Goal: Communication & Community: Answer question/provide support

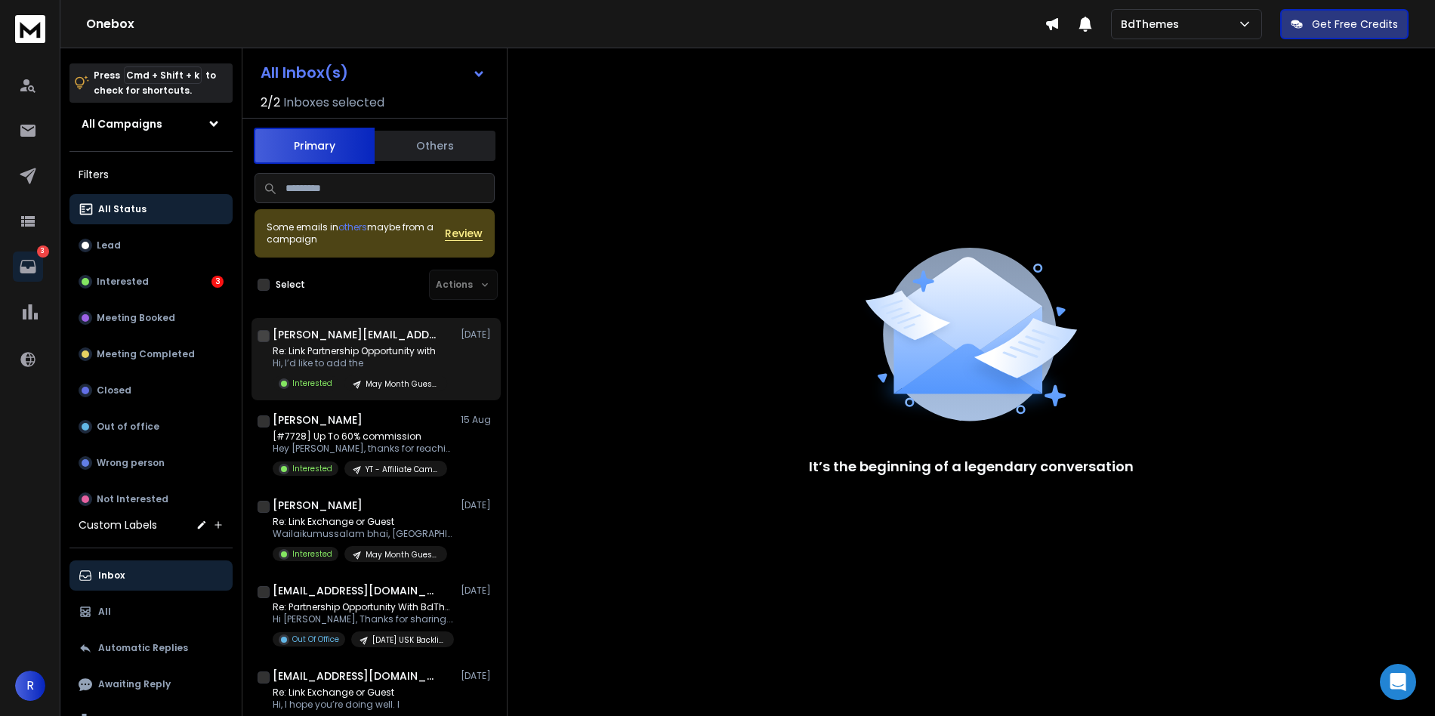
click at [381, 350] on p "Re: Link Partnership Opportunity with" at bounding box center [360, 351] width 174 height 12
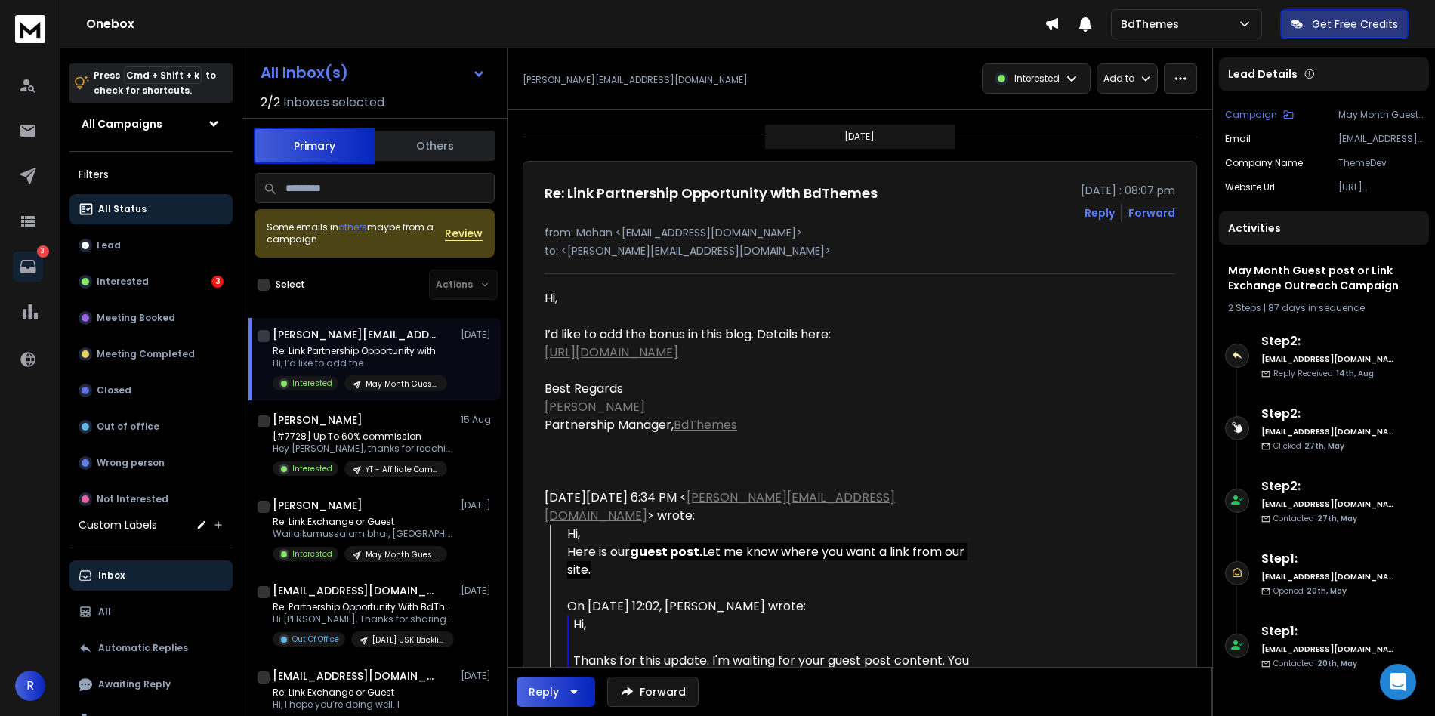
click at [643, 360] on link "[URL][DOMAIN_NAME]" at bounding box center [611, 352] width 134 height 17
click at [434, 148] on button "Others" at bounding box center [435, 145] width 121 height 33
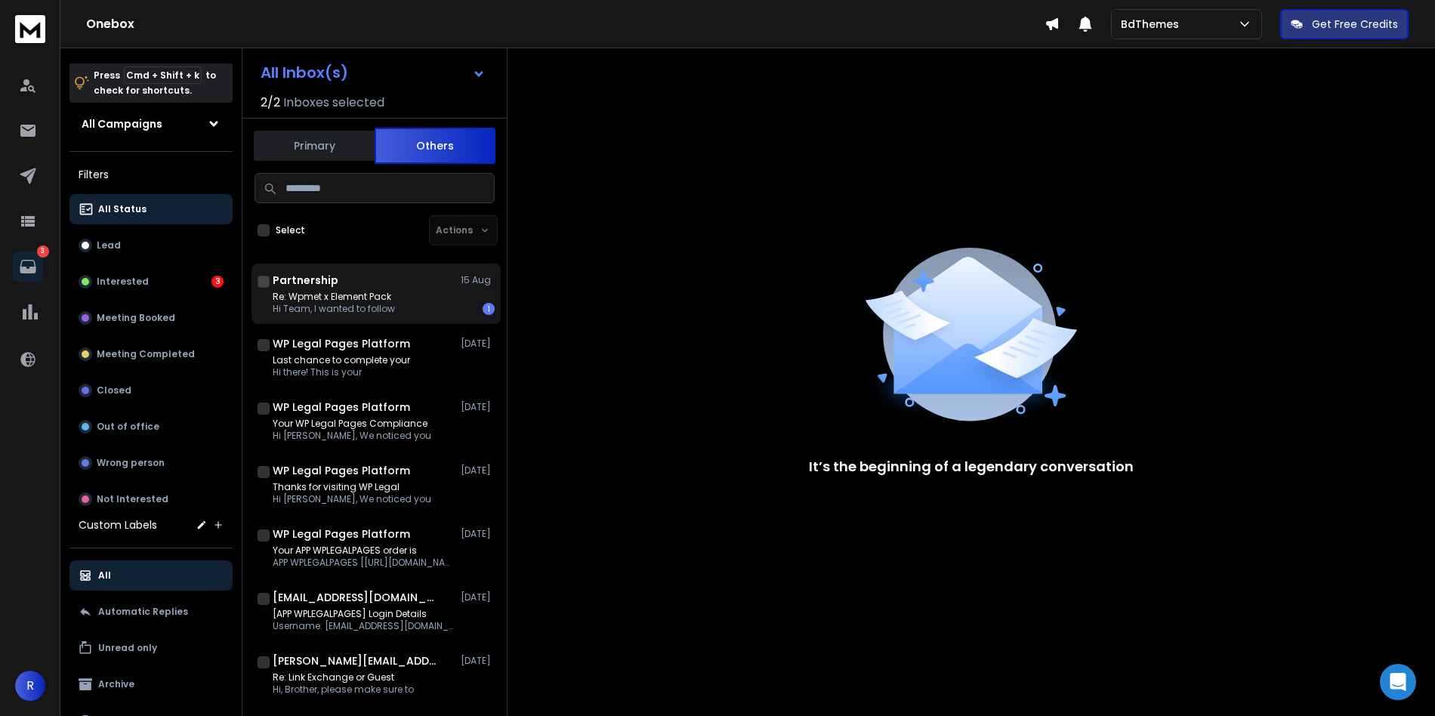
click at [383, 306] on p "Hi Team, I wanted to follow" at bounding box center [334, 309] width 122 height 12
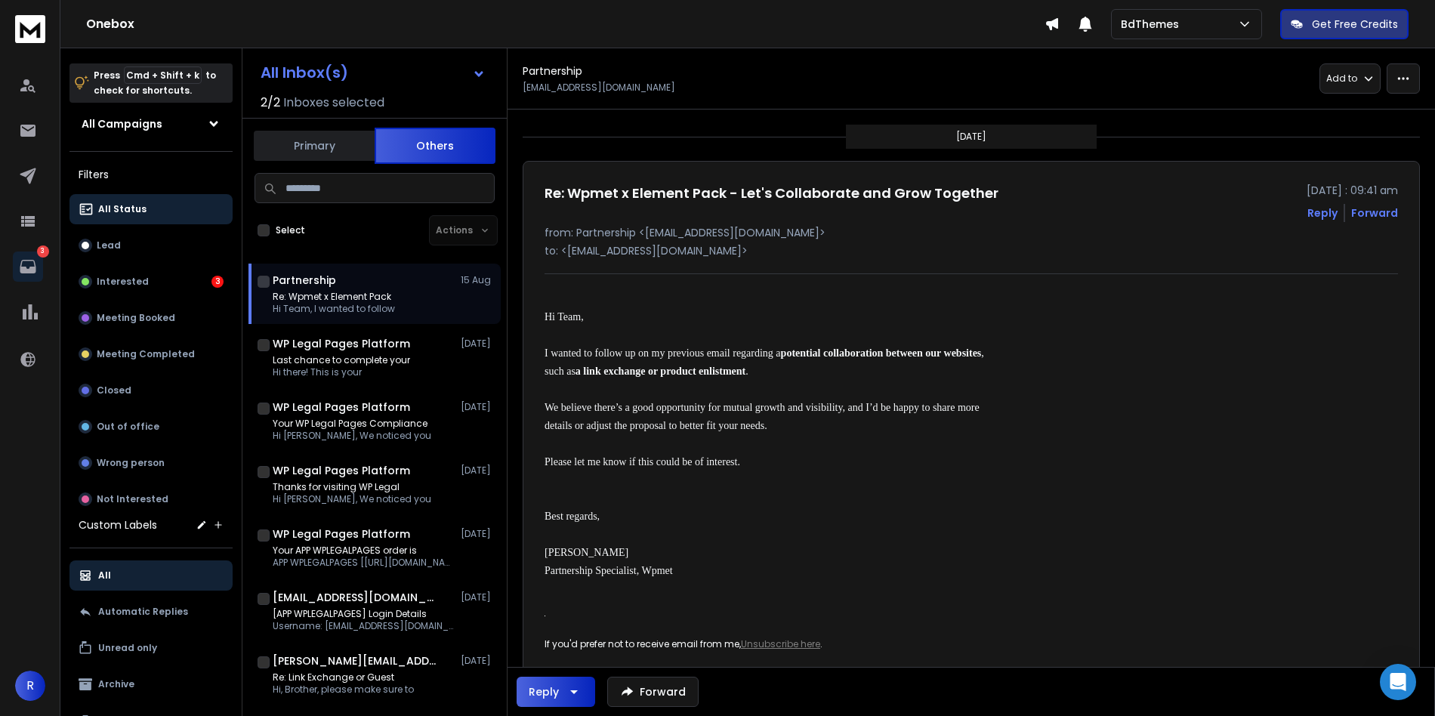
click at [1140, 205] on div "Re: Wpmet x Element Pack - Let's Collaborate and Grow Together [DATE] : 09:41 a…" at bounding box center [970, 202] width 853 height 39
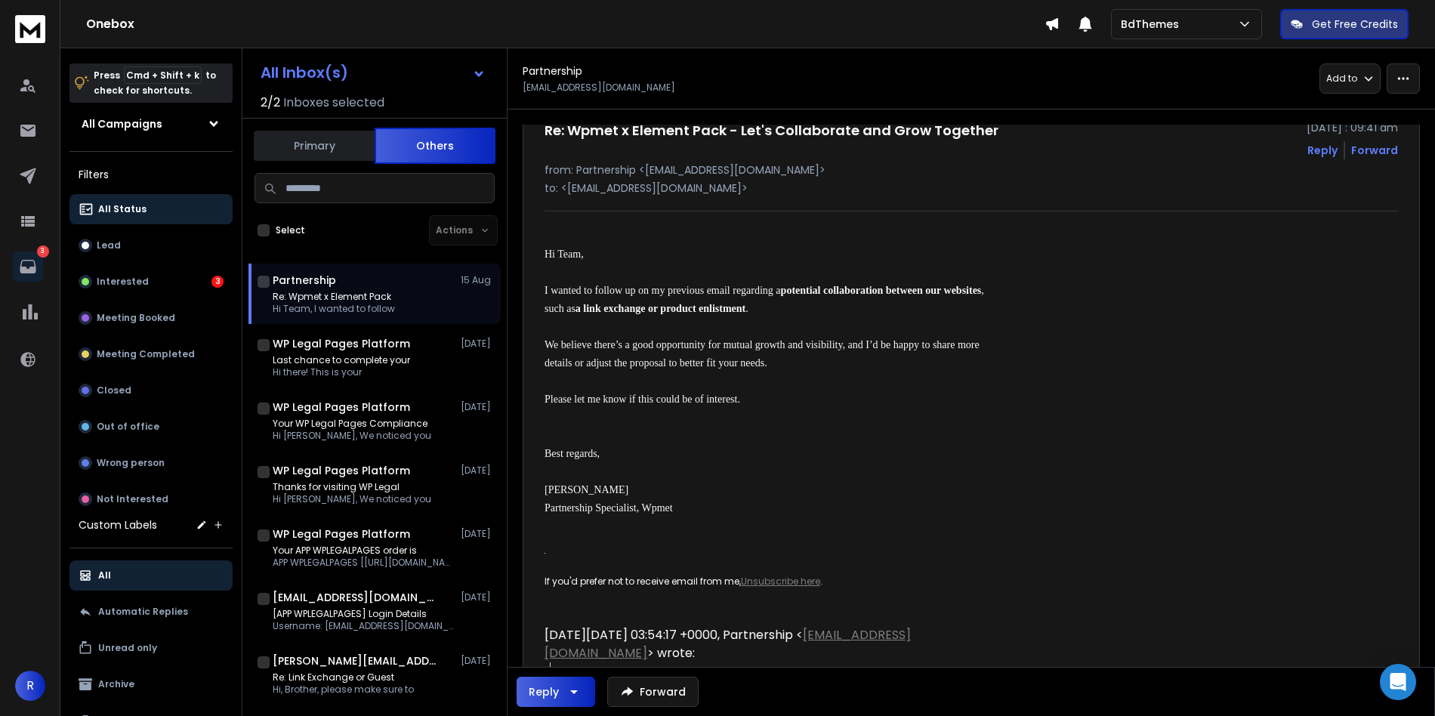
scroll to position [50, 0]
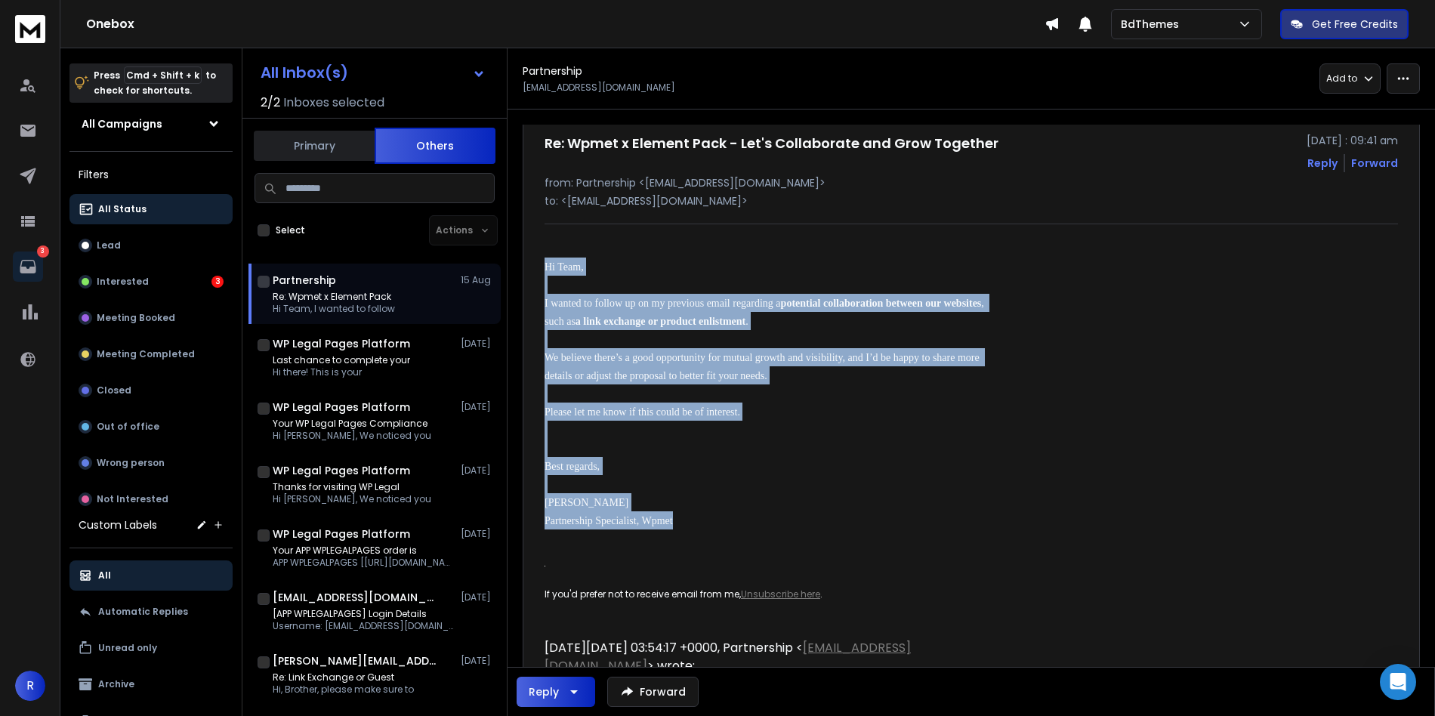
drag, startPoint x: 719, startPoint y: 519, endPoint x: 547, endPoint y: 265, distance: 306.6
click at [547, 265] on div "Hi Team, I wanted to follow up on my previous email regarding a potential colla…" at bounding box center [764, 393] width 441 height 308
copy div "Hi Team, I wanted to follow up on my previous email regarding a potential colla…"
click at [825, 355] on span "We believe there’s a good opportunity for mutual growth and visibility, and I’d…" at bounding box center [762, 366] width 437 height 29
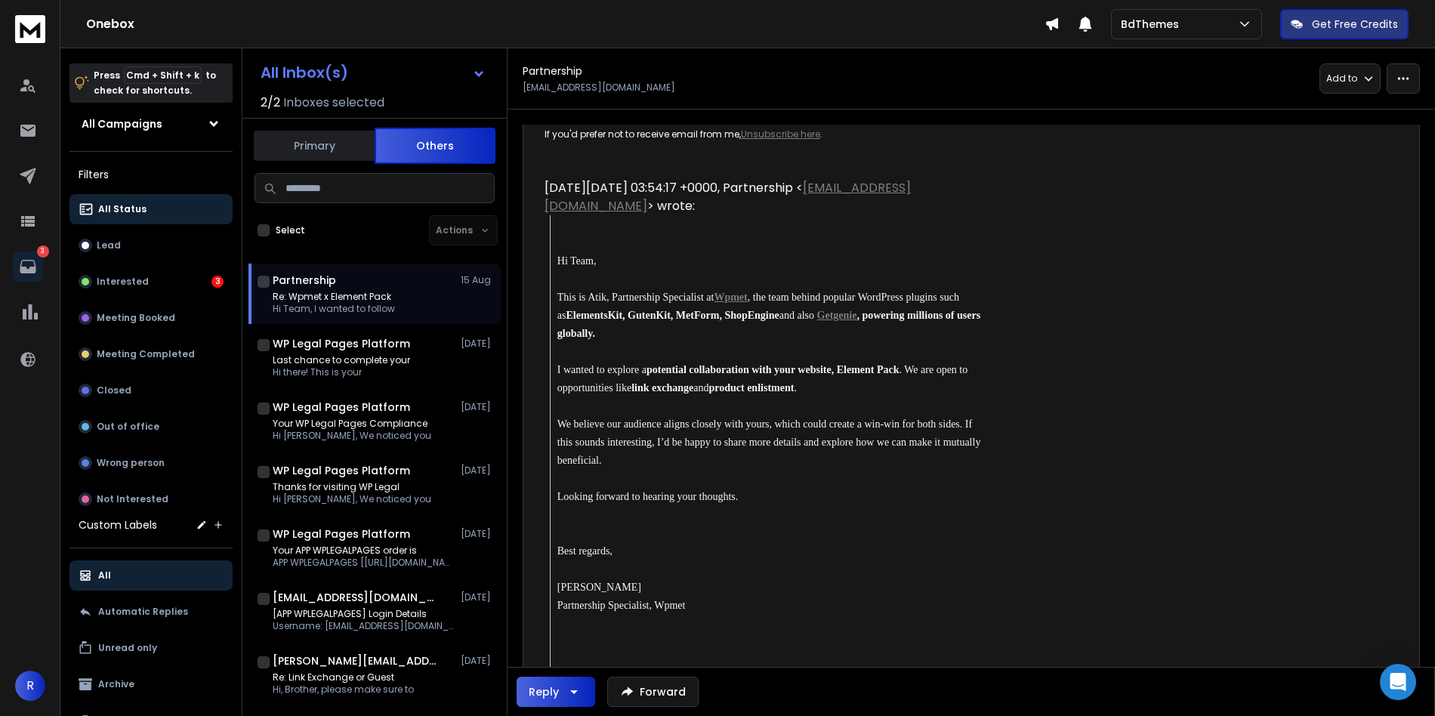
scroll to position [0, 0]
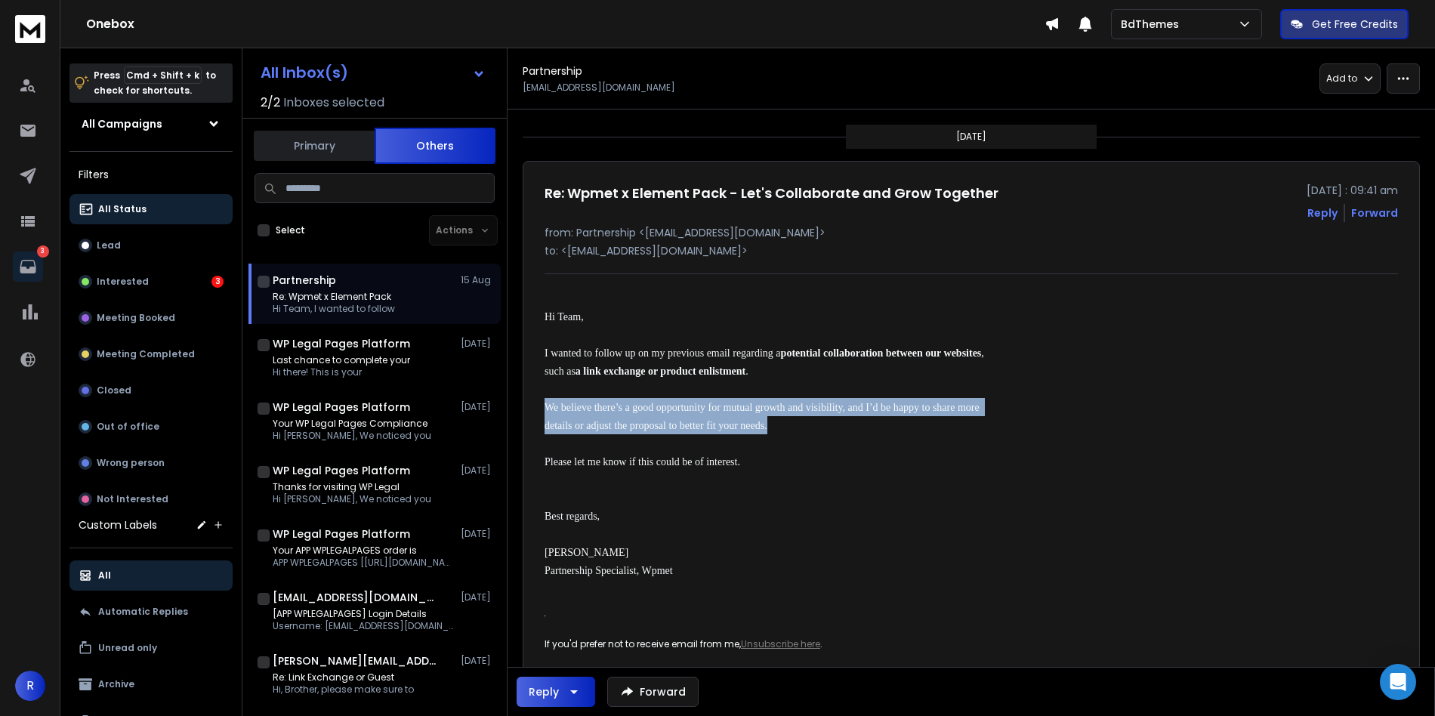
drag, startPoint x: 547, startPoint y: 403, endPoint x: 987, endPoint y: 426, distance: 440.8
click at [977, 432] on div at bounding box center [977, 432] width 0 height 0
click at [972, 406] on span "We believe there’s a good opportunity for mutual growth and visibility, and I’d…" at bounding box center [762, 416] width 437 height 29
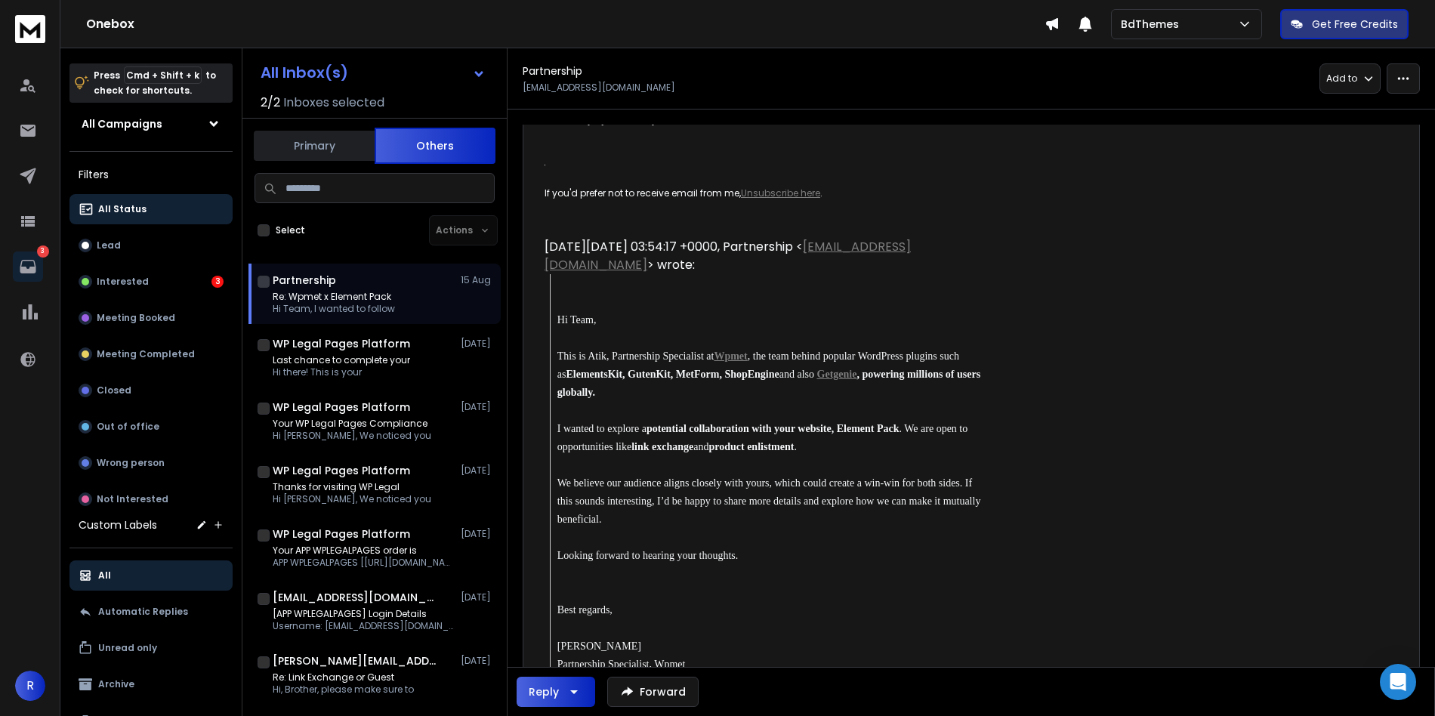
scroll to position [581, 0]
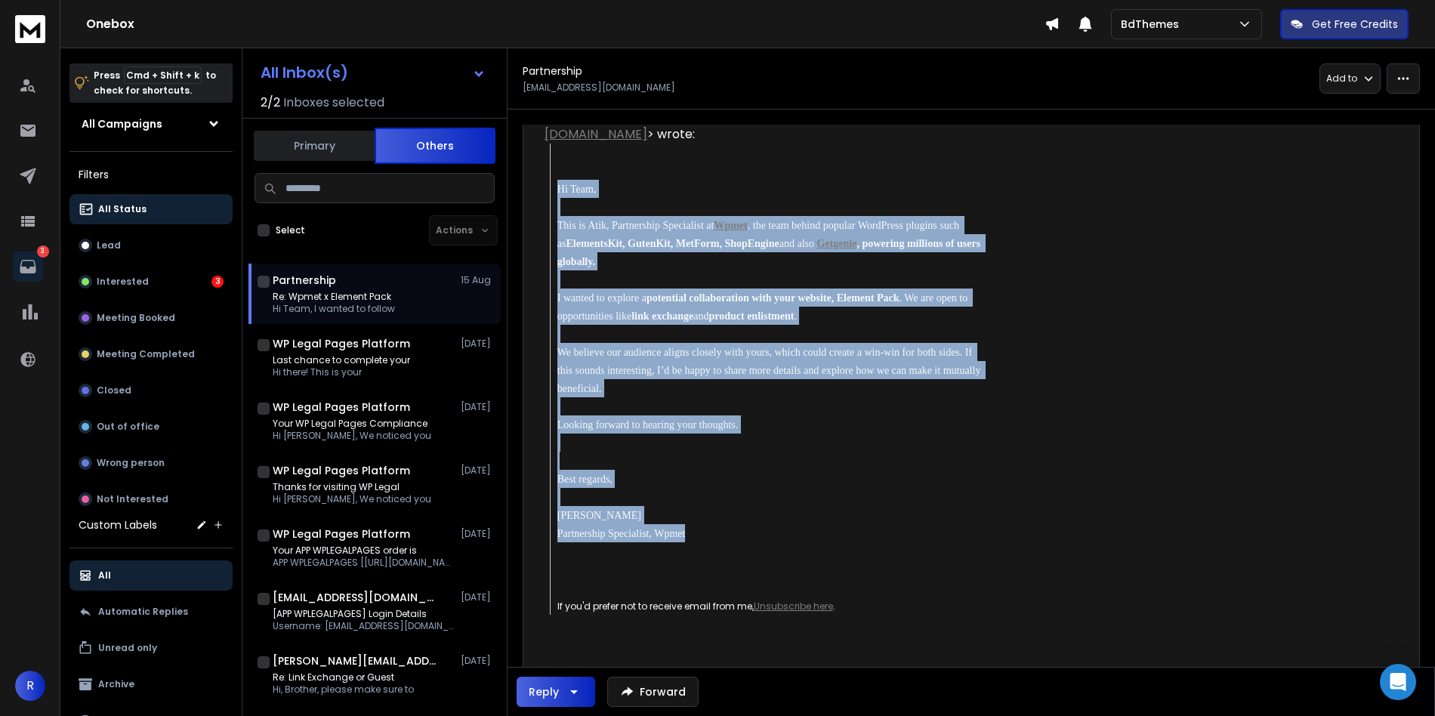
drag, startPoint x: 729, startPoint y: 566, endPoint x: 558, endPoint y: 199, distance: 404.4
click at [558, 199] on div "Hi Team, This is Atik, Partnership Specialist at Wpmet , the team behind popula…" at bounding box center [771, 361] width 428 height 399
copy div "Hi Team, This is Atik, Partnership Specialist at Wpmet , the team behind popula…"
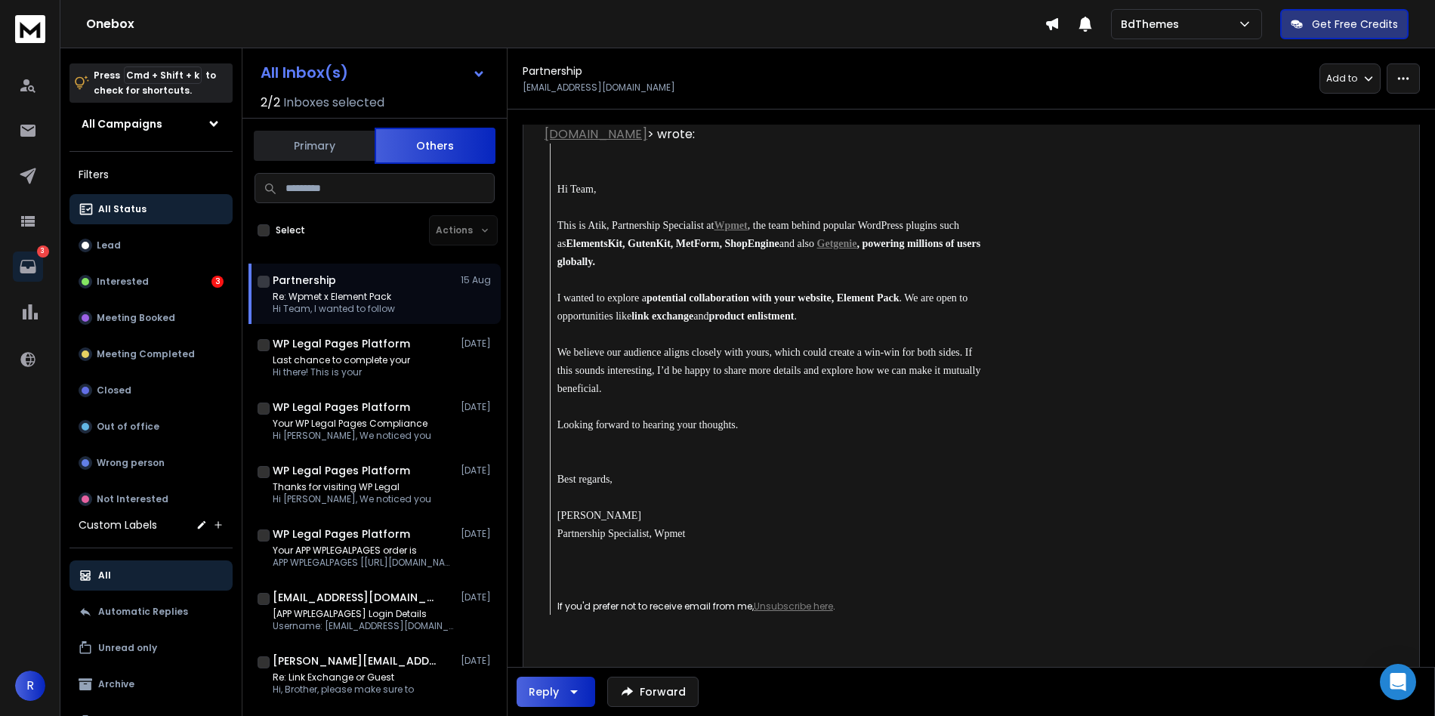
click at [706, 394] on span "We believe our audience aligns closely with yours, which could create a win-win…" at bounding box center [770, 371] width 426 height 48
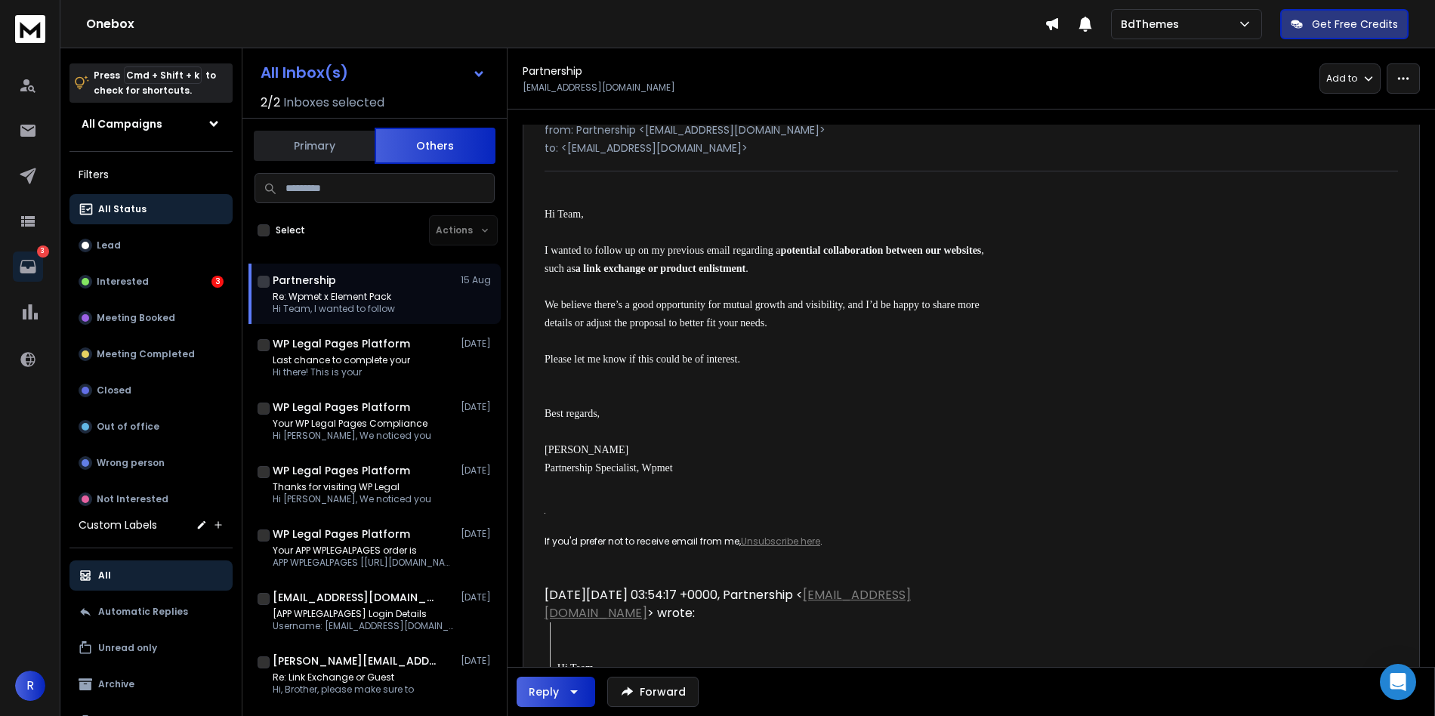
scroll to position [0, 0]
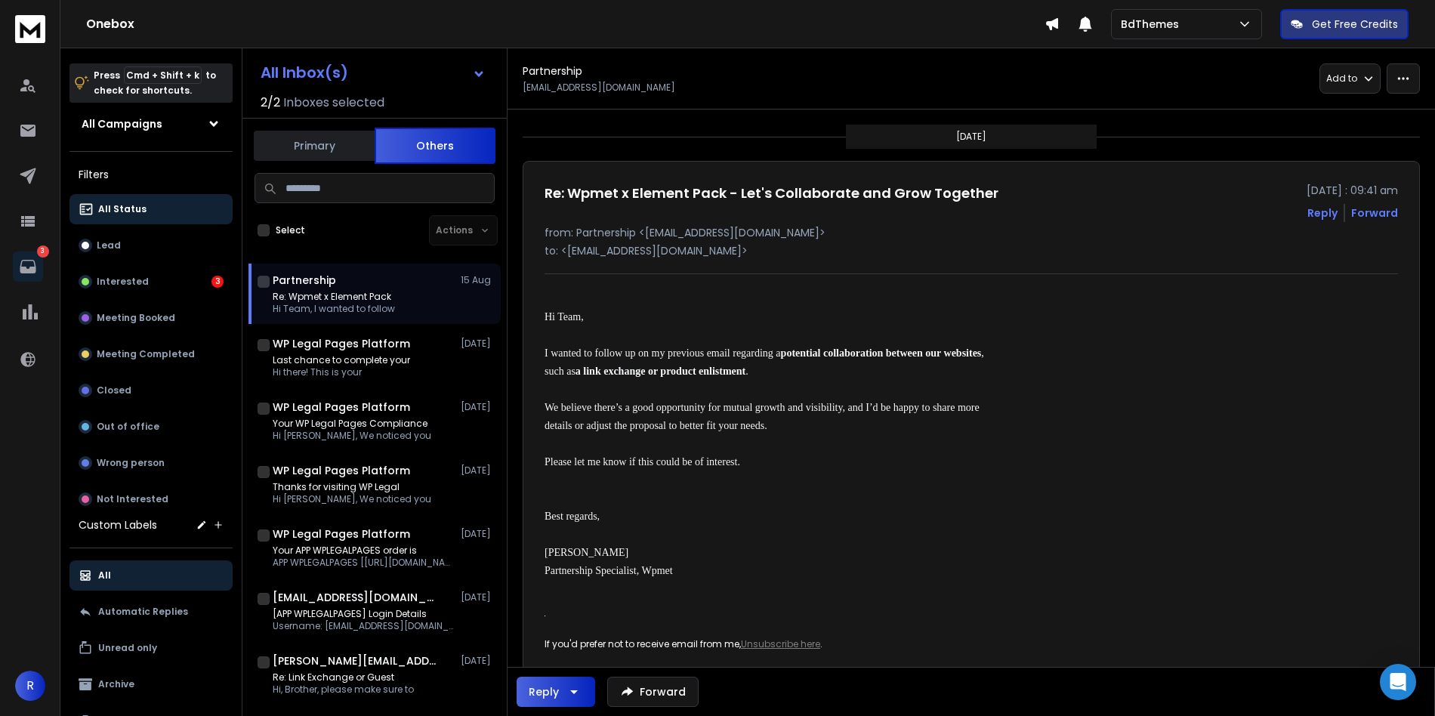
click at [1322, 210] on button "Reply" at bounding box center [1322, 212] width 30 height 15
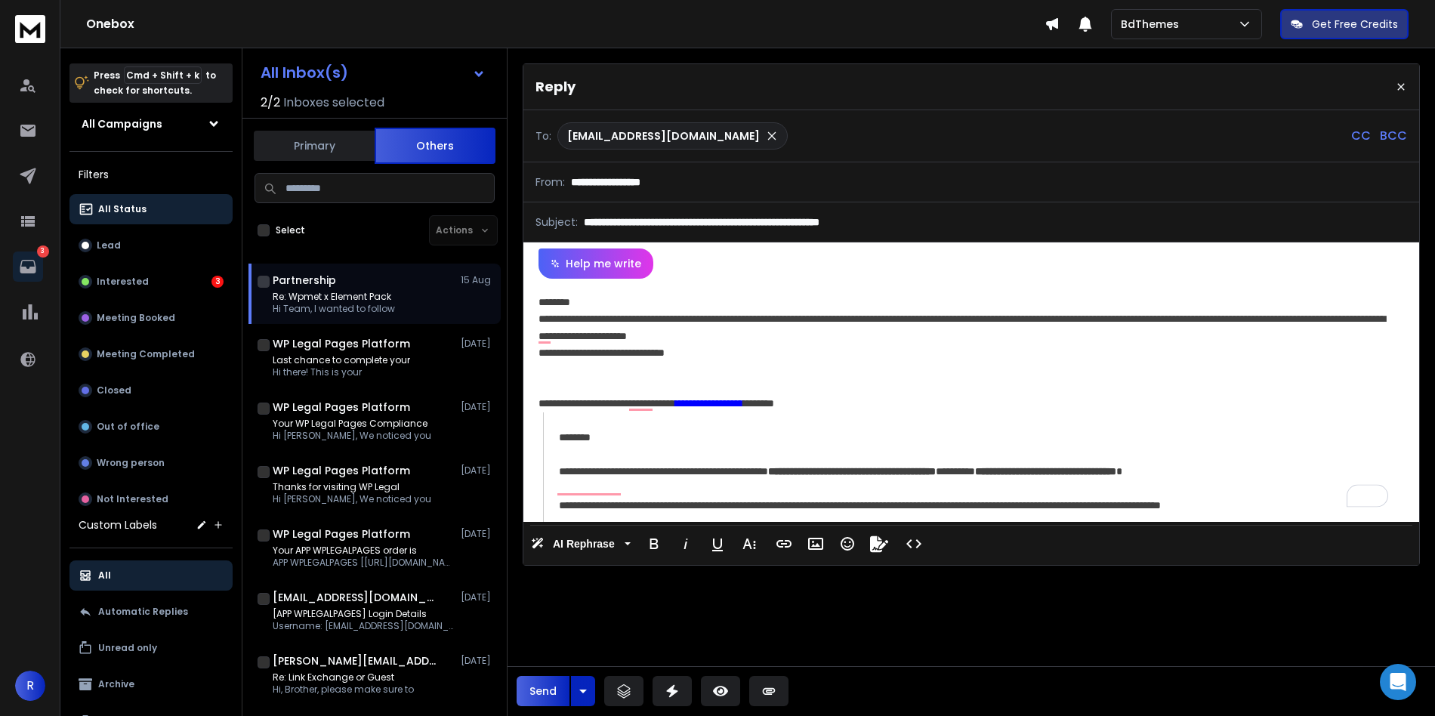
click at [649, 307] on p "********" at bounding box center [963, 302] width 850 height 17
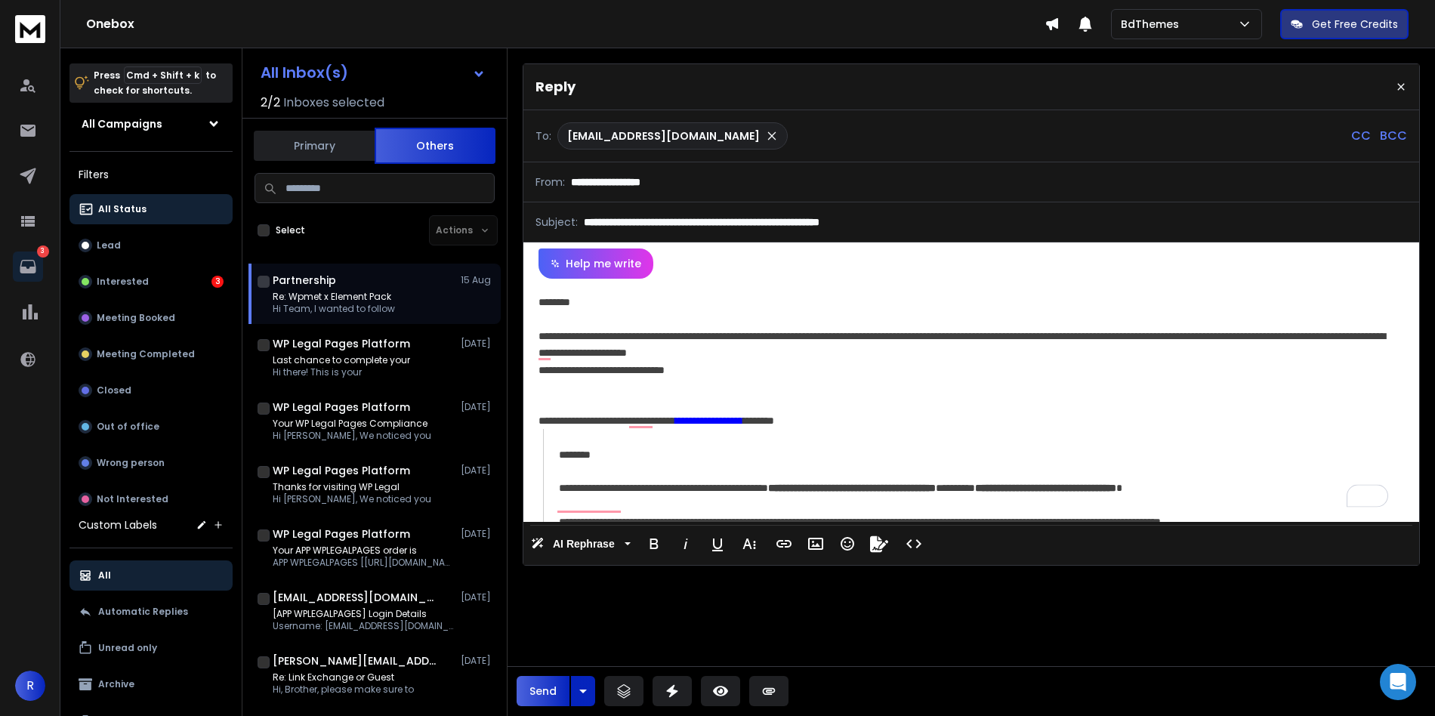
click at [861, 347] on p "**********" at bounding box center [963, 345] width 850 height 34
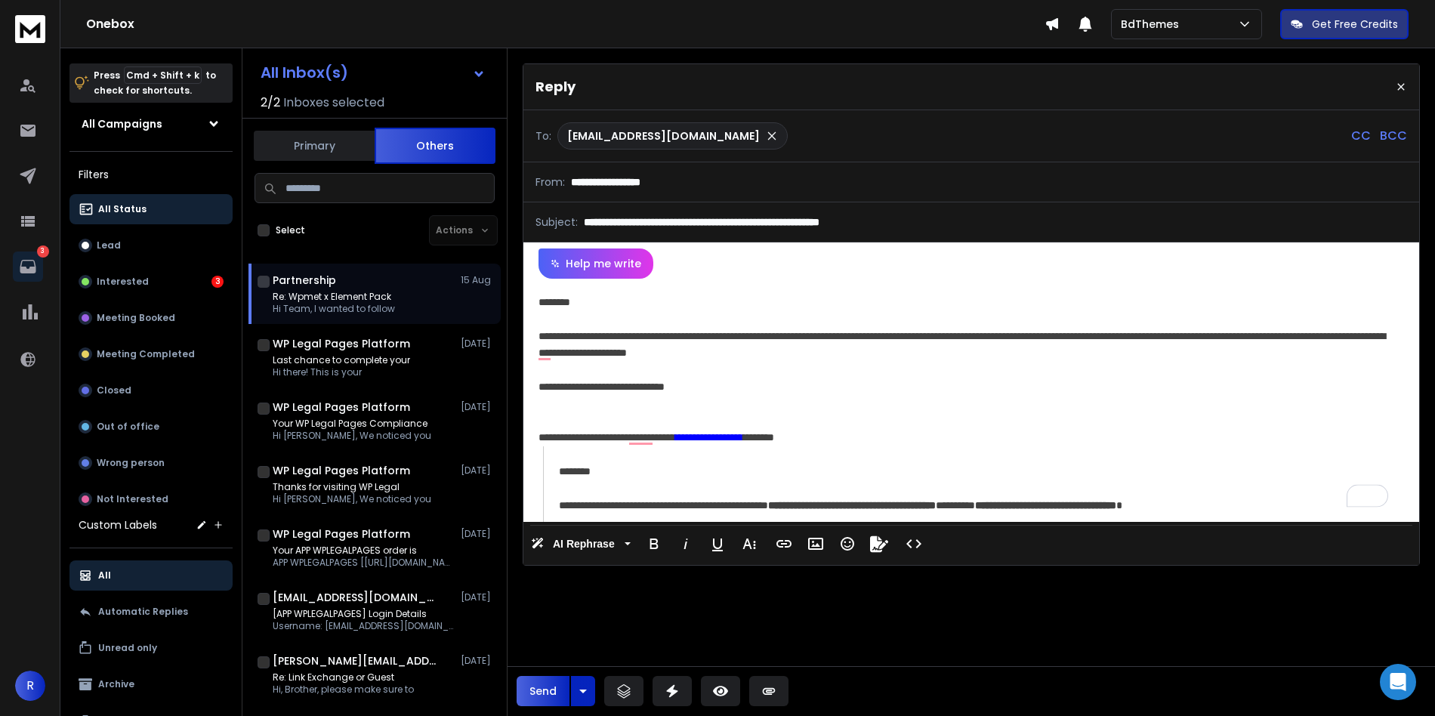
click at [717, 390] on p "**********" at bounding box center [963, 386] width 850 height 17
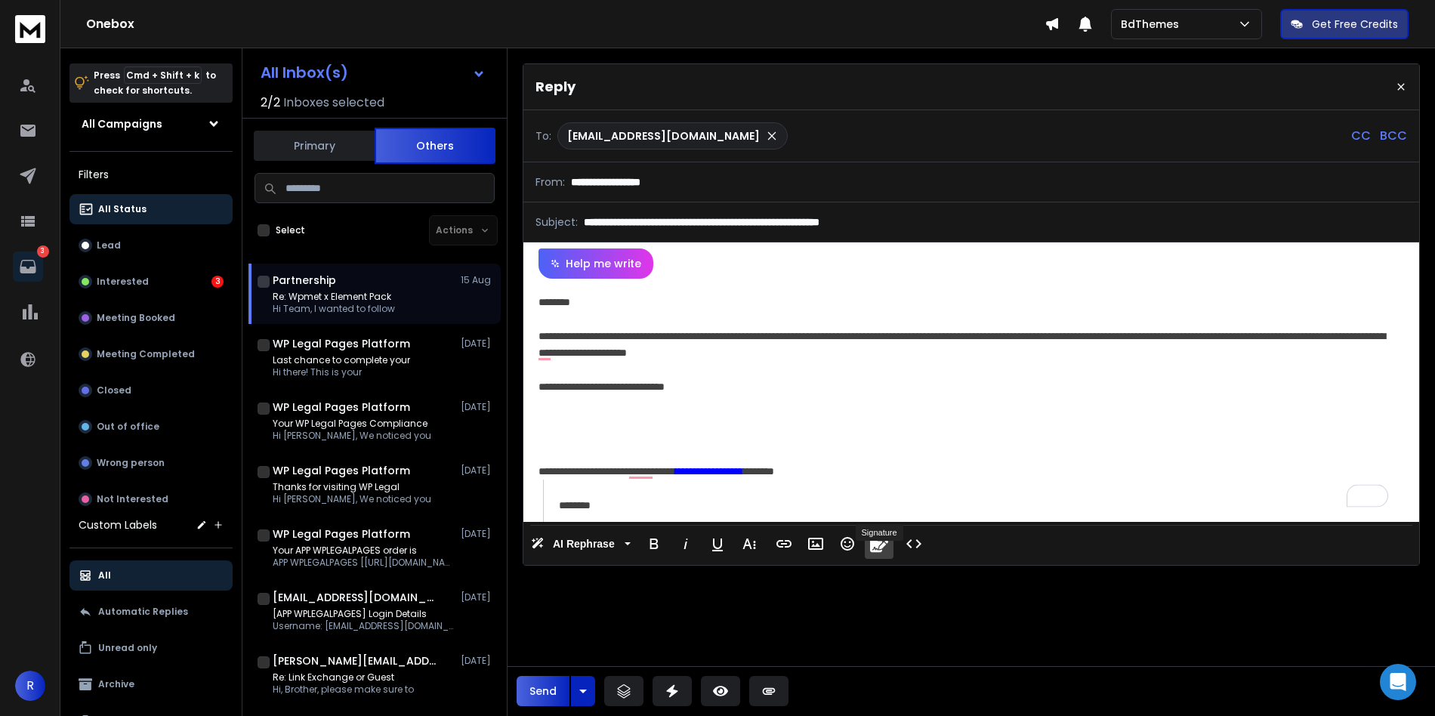
click at [871, 553] on icon "button" at bounding box center [879, 543] width 18 height 17
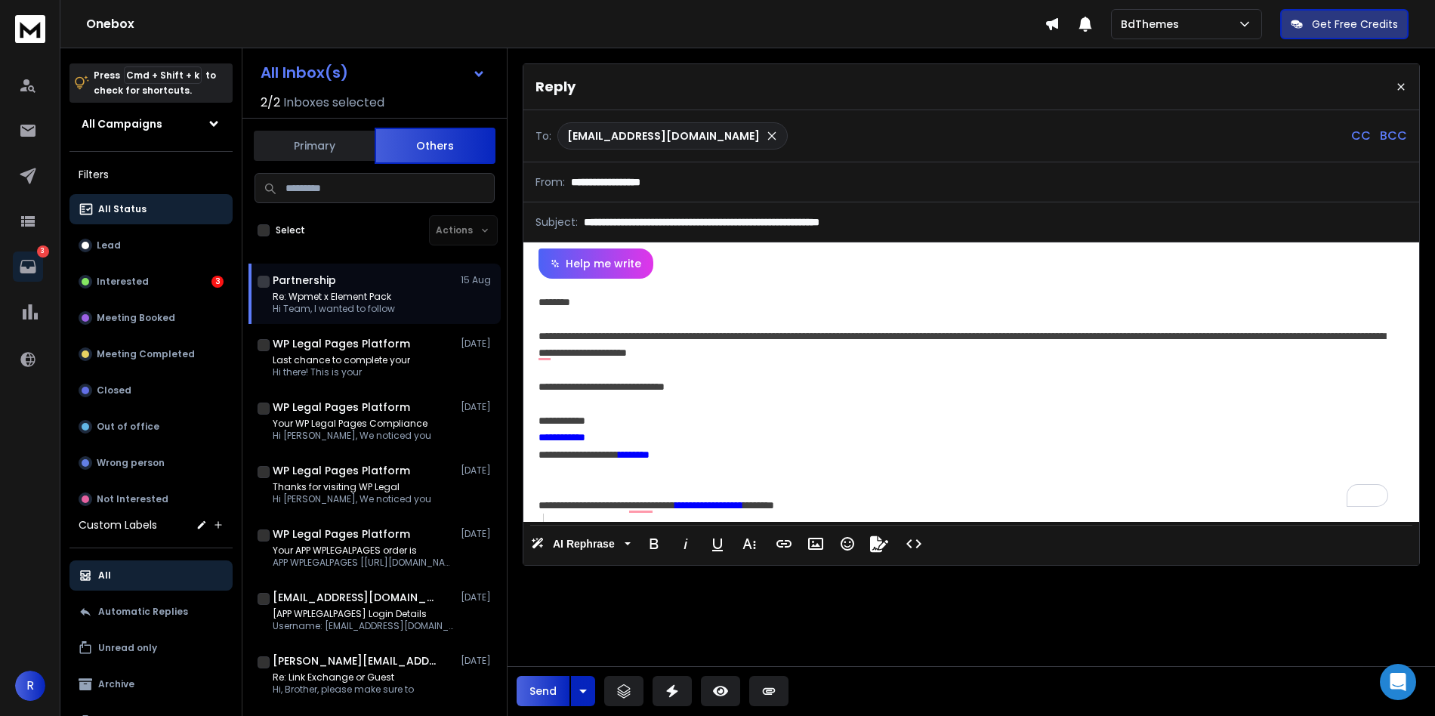
click at [535, 697] on button "Send" at bounding box center [543, 691] width 53 height 30
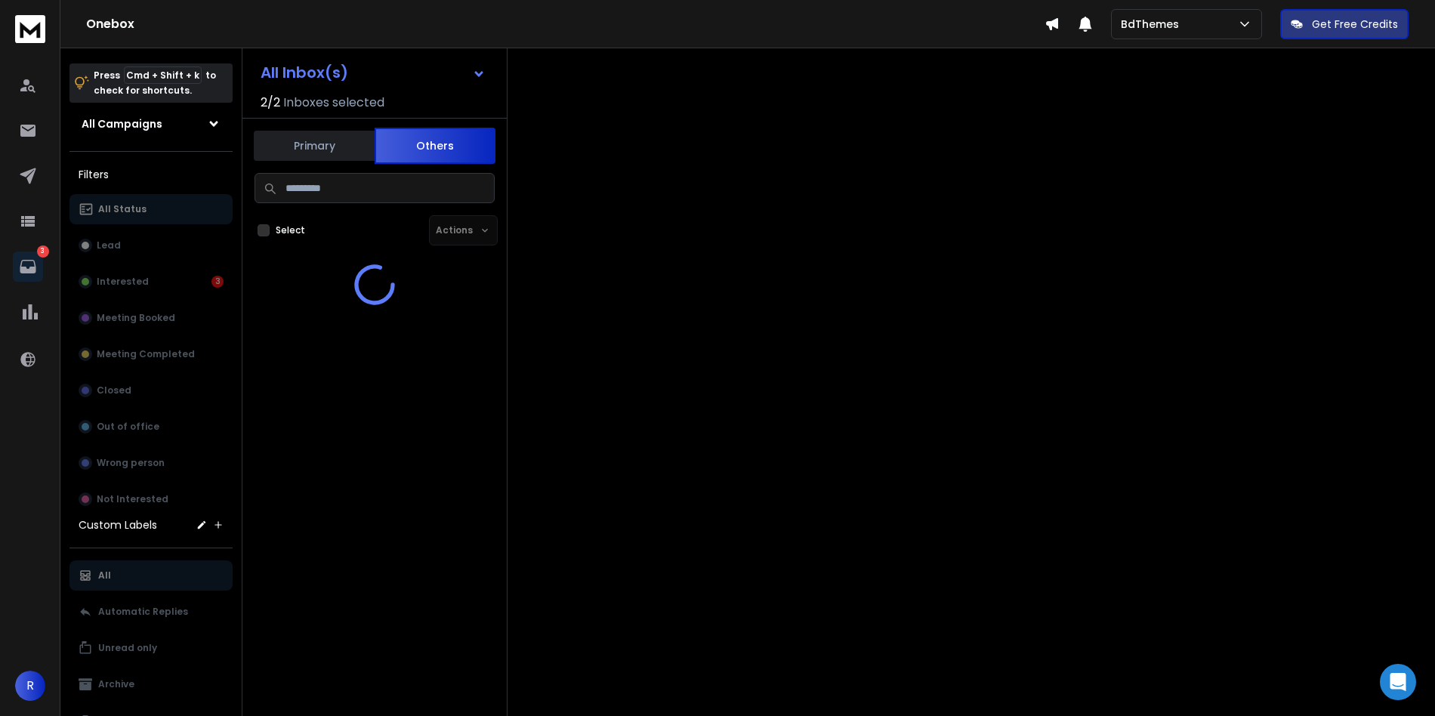
click at [409, 145] on button "Others" at bounding box center [435, 146] width 121 height 36
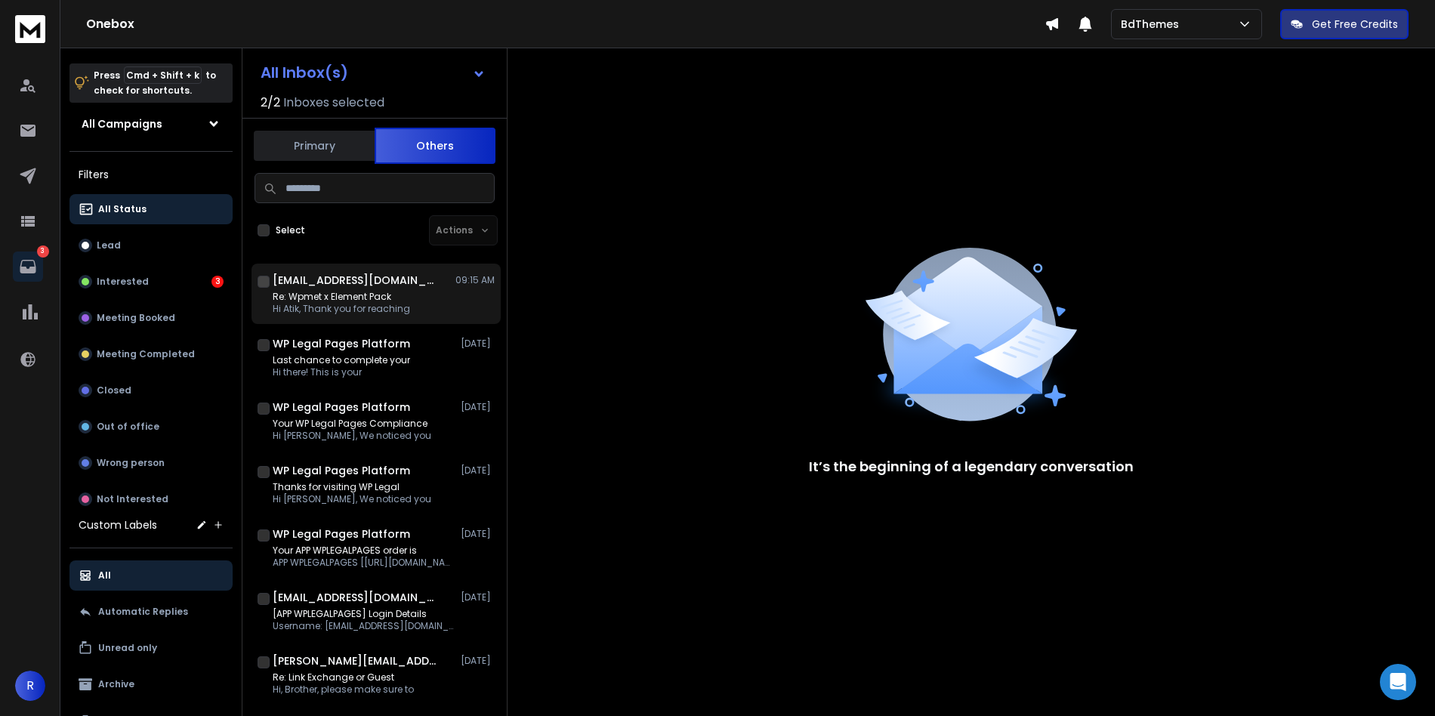
click at [358, 323] on div "partners@wpmet.com 09:15 AM Re: Wpmet x Element Pack Hi Atik, Thank you for rea…" at bounding box center [375, 294] width 249 height 60
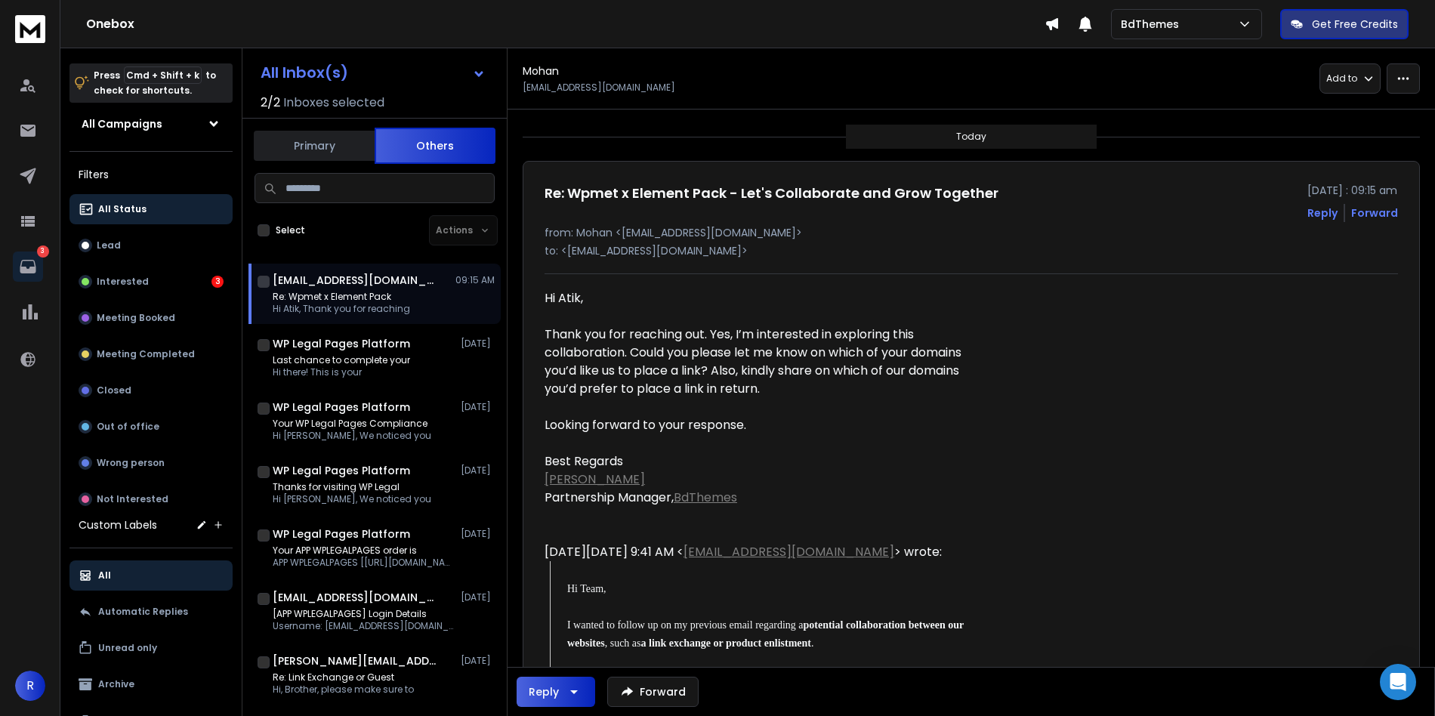
click at [674, 9] on div "Onebox BdThemes Get Free Credits" at bounding box center [717, 24] width 1435 height 48
